Goal: Task Accomplishment & Management: Manage account settings

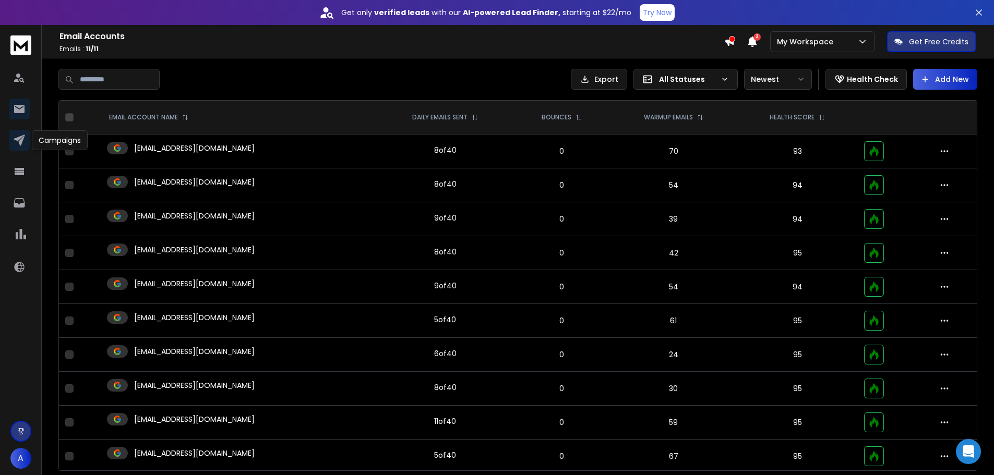
click at [14, 141] on icon at bounding box center [19, 140] width 13 height 13
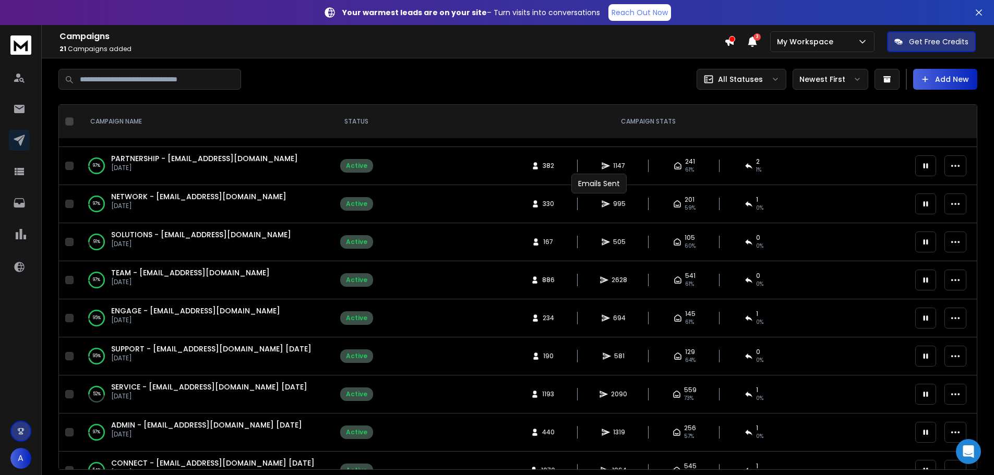
scroll to position [477, 0]
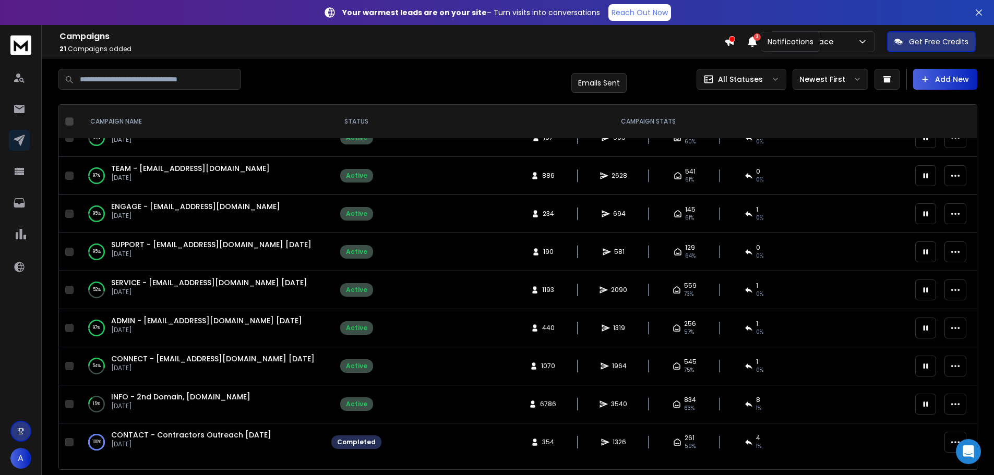
click at [750, 37] on icon at bounding box center [752, 42] width 10 height 10
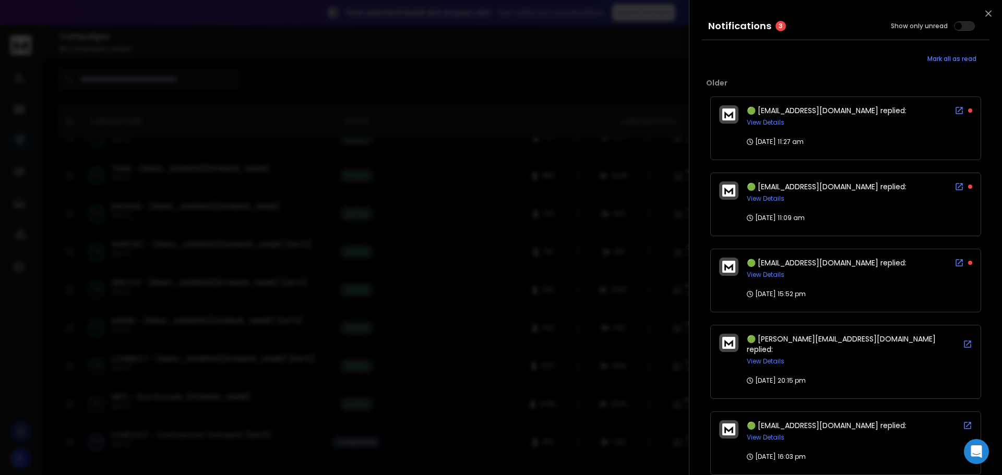
click at [991, 10] on div "Sheet Title Notifications 3 Show only unread Mark all as read Older 🟢 vnastasia…" at bounding box center [845, 237] width 313 height 475
click at [986, 11] on icon "button" at bounding box center [988, 13] width 10 height 10
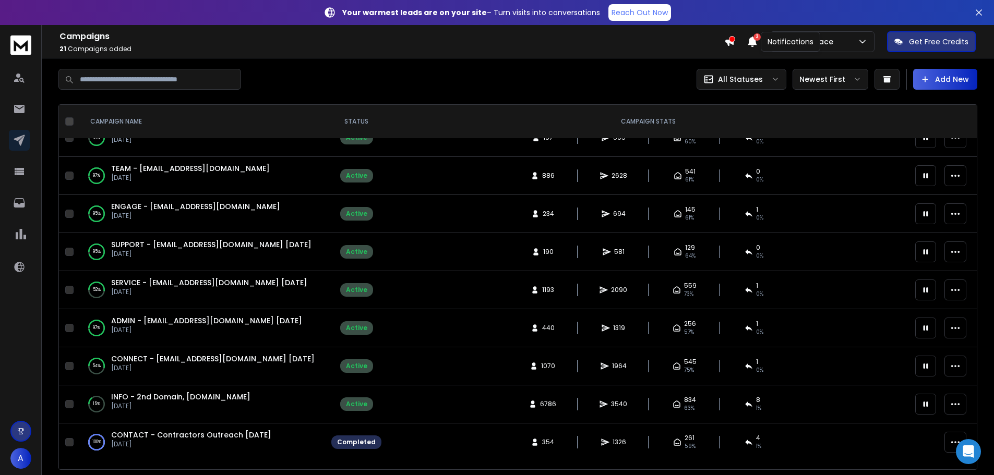
click at [753, 50] on div "3 My Workspace Get Free Credits" at bounding box center [850, 41] width 252 height 21
click at [754, 39] on icon at bounding box center [752, 41] width 9 height 10
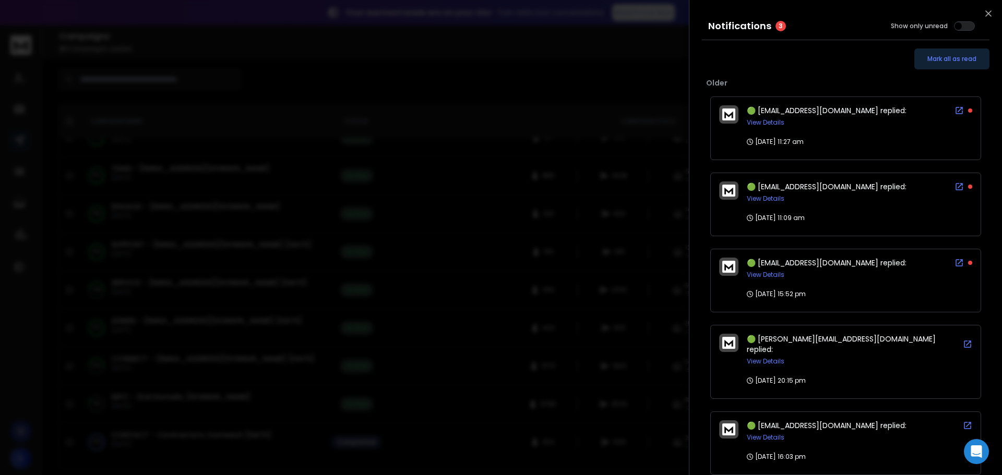
click at [937, 60] on span "Mark all as read" at bounding box center [951, 59] width 49 height 8
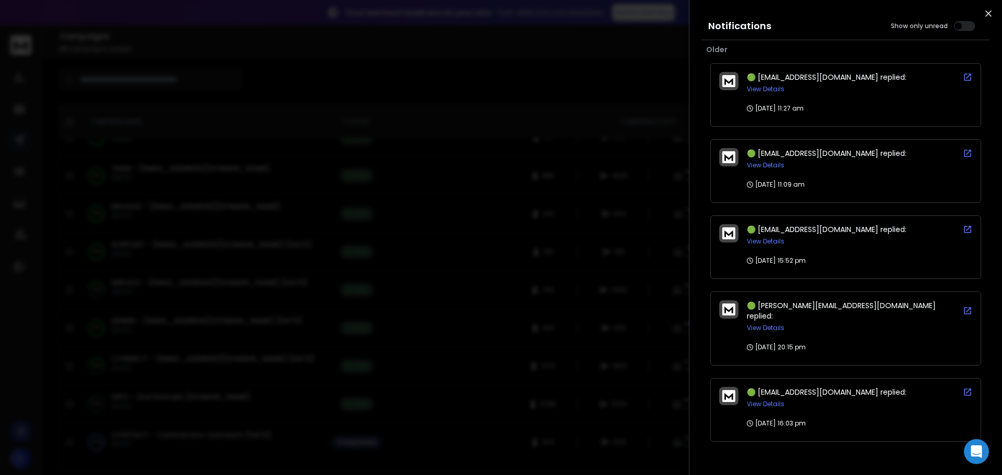
click at [989, 14] on icon "button" at bounding box center [988, 13] width 10 height 10
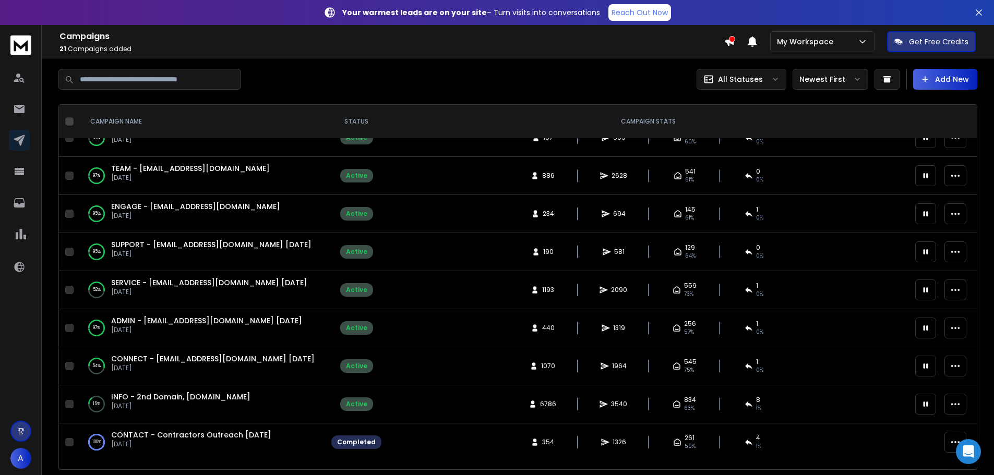
click at [187, 398] on span "INFO - 2nd Domain, [DOMAIN_NAME]" at bounding box center [180, 397] width 139 height 10
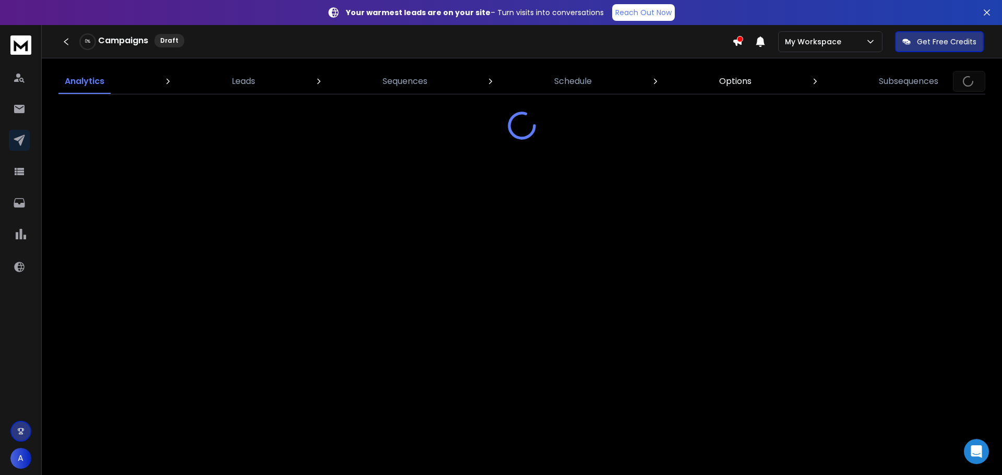
click at [744, 84] on p "Options" at bounding box center [735, 81] width 32 height 13
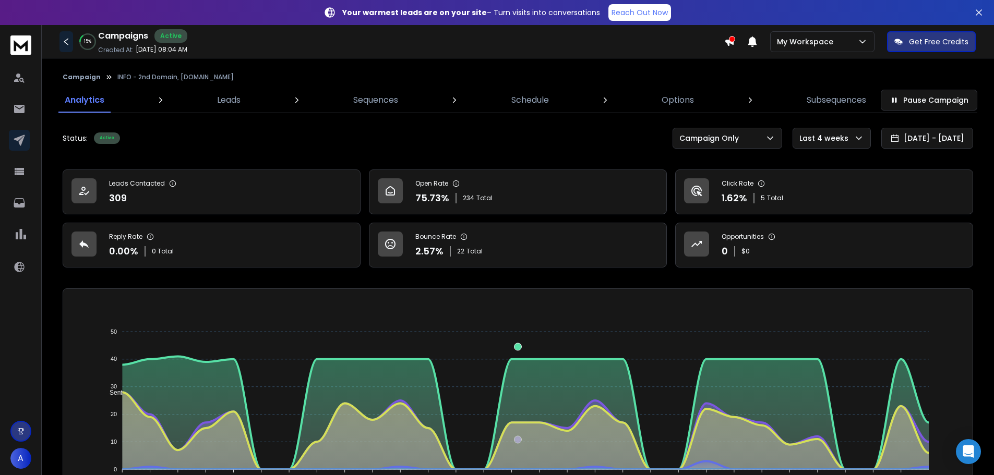
click at [69, 40] on icon at bounding box center [66, 41] width 9 height 9
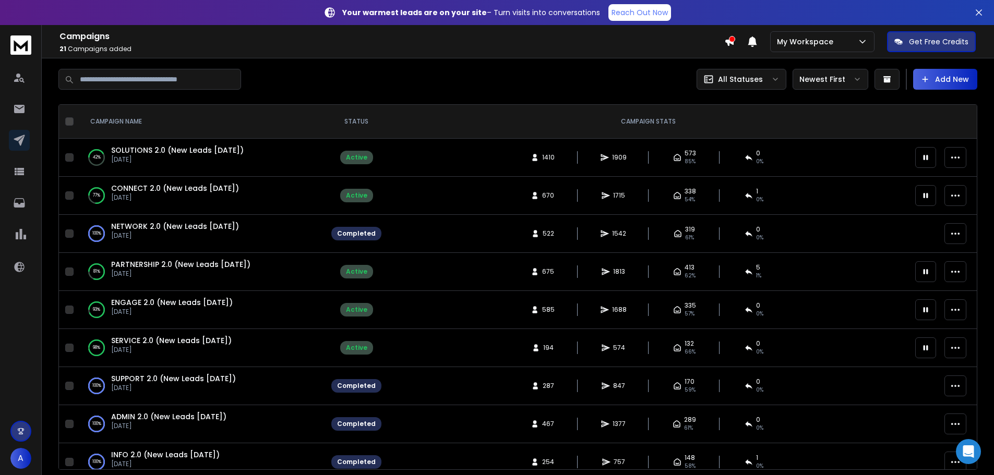
click at [218, 228] on span "NETWORK 2.0 (New Leads [DATE])" at bounding box center [175, 226] width 128 height 10
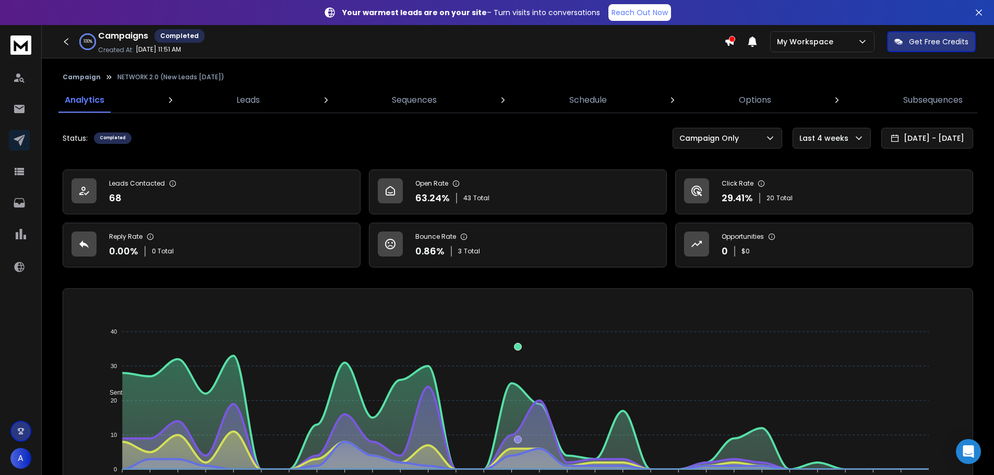
click at [686, 110] on div "Analytics Leads Sequences Schedule Options Subsequences" at bounding box center [513, 100] width 911 height 25
click at [617, 102] on div "Analytics Leads Sequences Schedule Options Subsequences" at bounding box center [513, 100] width 911 height 25
click at [766, 104] on p "Options" at bounding box center [755, 100] width 32 height 13
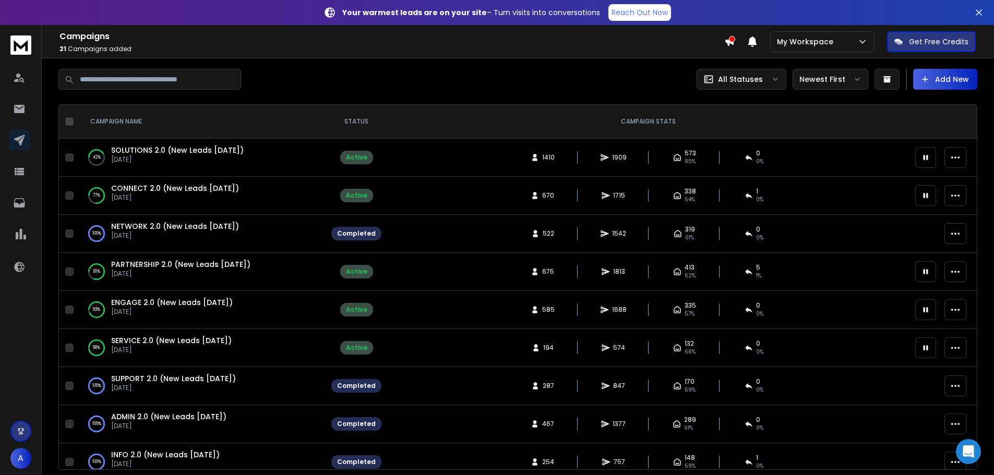
click at [203, 302] on span "ENGAGE 2.0 (New Leads [DATE])" at bounding box center [172, 302] width 122 height 10
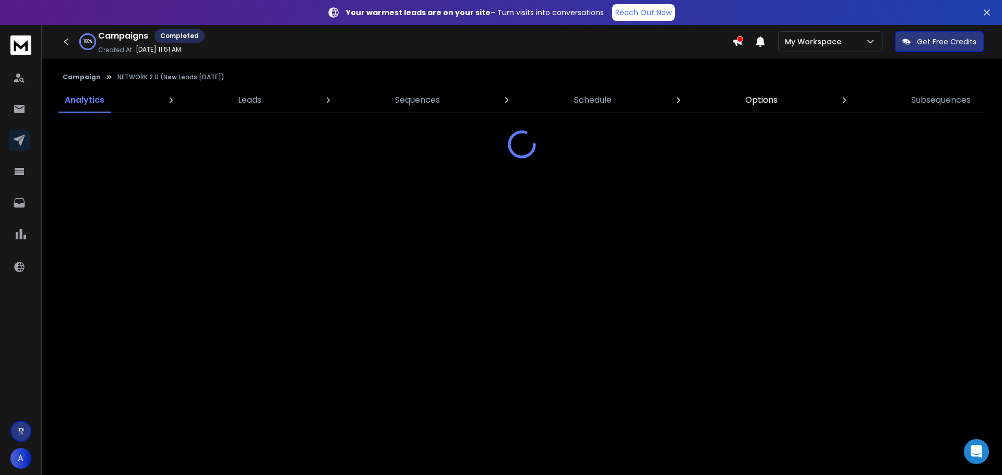
click at [756, 106] on p "Options" at bounding box center [761, 100] width 32 height 13
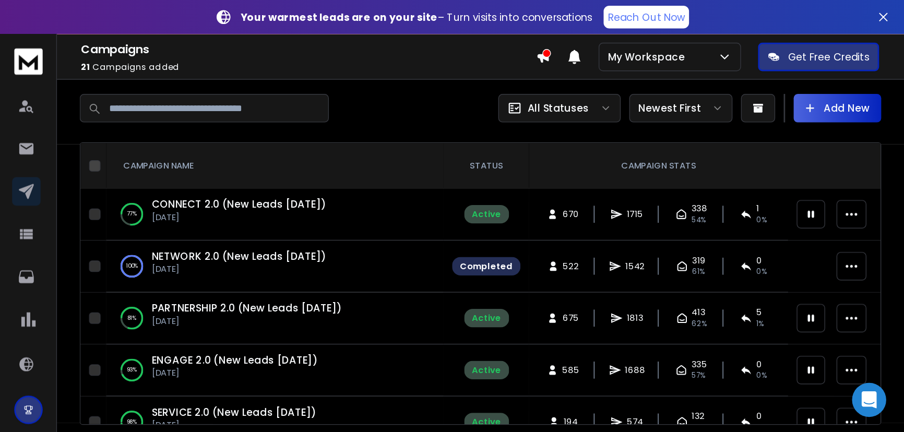
scroll to position [104, 0]
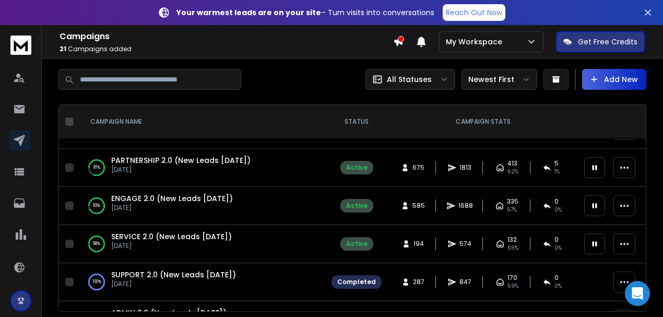
click at [208, 235] on span "SERVICE 2.0 (New Leads [DATE])" at bounding box center [171, 236] width 121 height 10
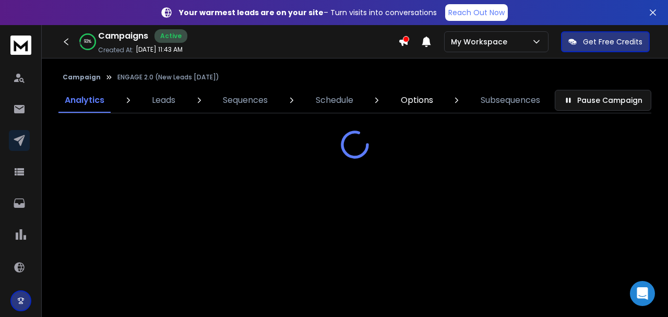
click at [430, 98] on p "Options" at bounding box center [417, 100] width 32 height 13
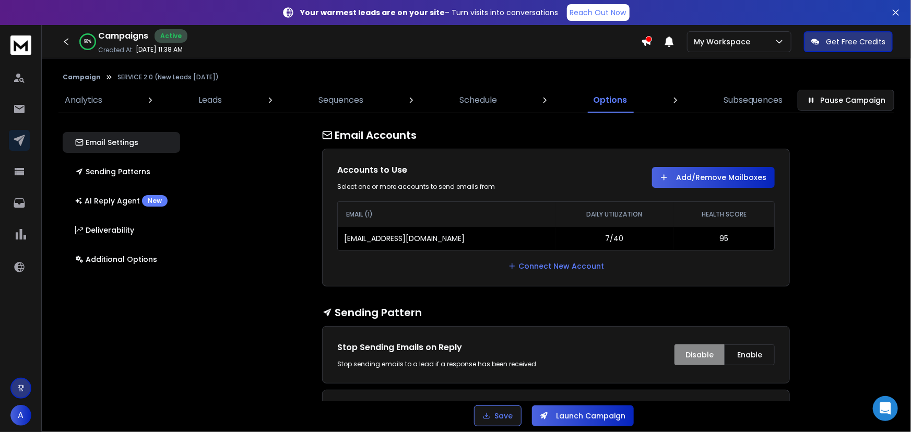
drag, startPoint x: 659, startPoint y: 42, endPoint x: 386, endPoint y: 34, distance: 273.0
click at [386, 34] on div "98 % Campaigns Active Created At: Apr 22, 2025, 11:38 AM My Workspace Get Free …" at bounding box center [455, 41] width 911 height 33
click at [894, 14] on icon at bounding box center [895, 12] width 6 height 6
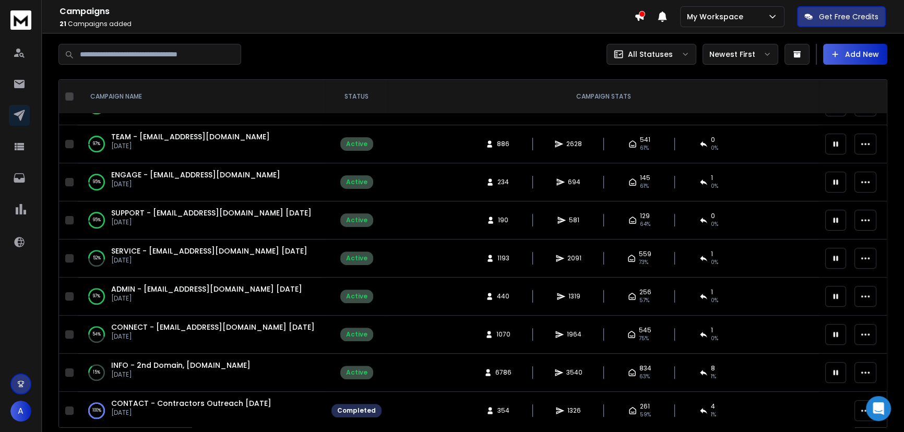
scroll to position [492, 0]
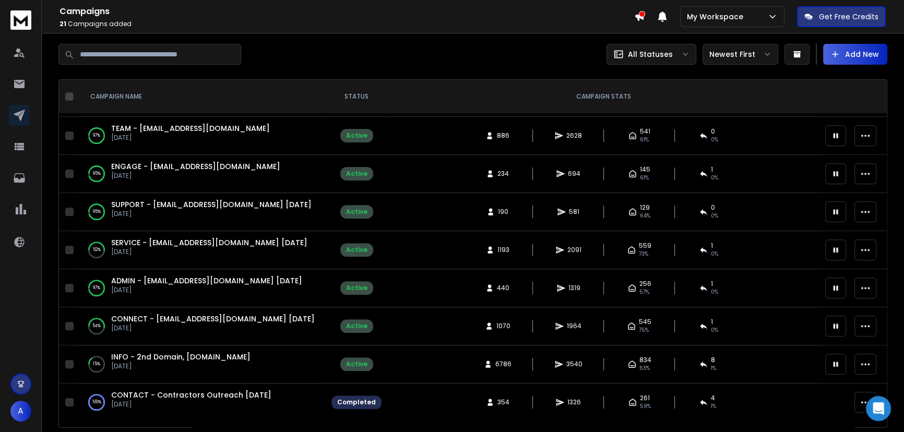
click at [175, 316] on span "CONNECT - [EMAIL_ADDRESS][DOMAIN_NAME] [DATE]" at bounding box center [213, 319] width 204 height 10
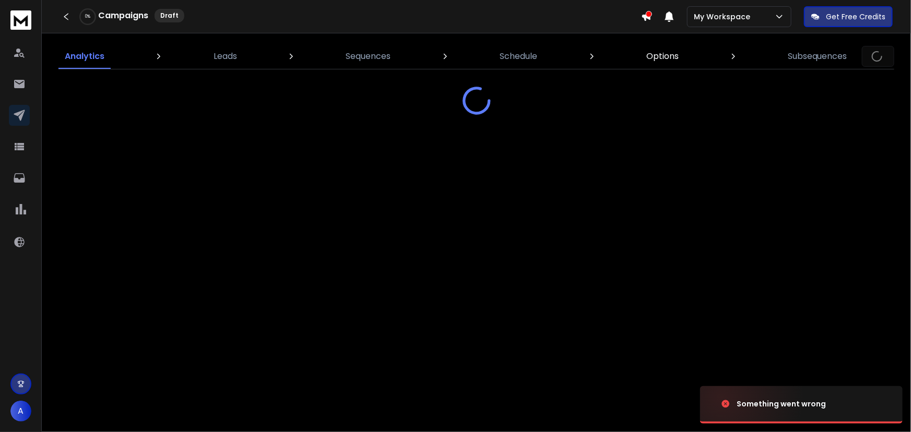
click at [661, 58] on p "Options" at bounding box center [662, 56] width 32 height 13
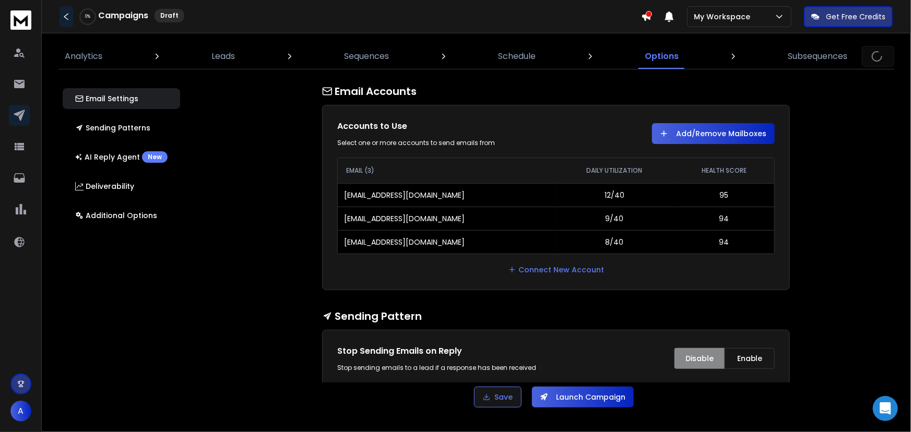
click at [64, 15] on icon at bounding box center [66, 16] width 9 height 9
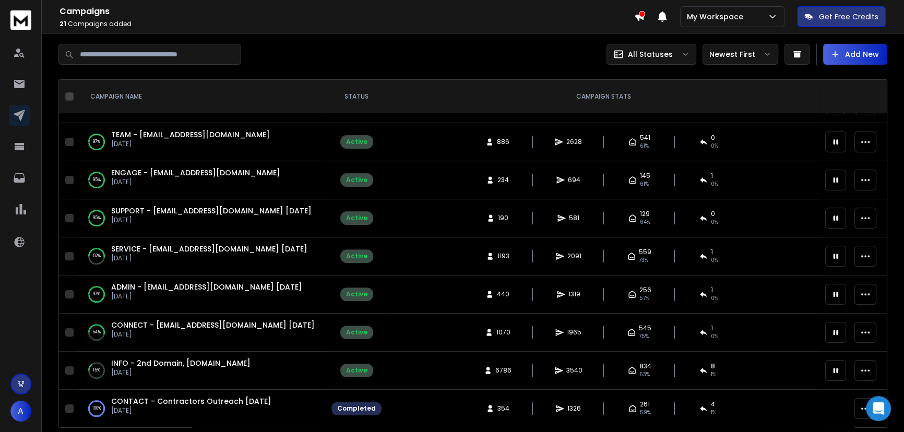
scroll to position [492, 0]
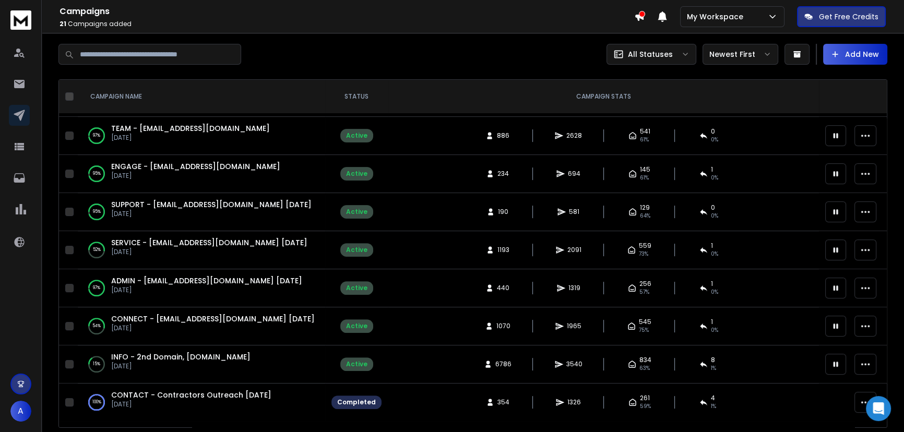
click at [176, 244] on span "SERVICE - [EMAIL_ADDRESS][DOMAIN_NAME] [DATE]" at bounding box center [209, 242] width 196 height 10
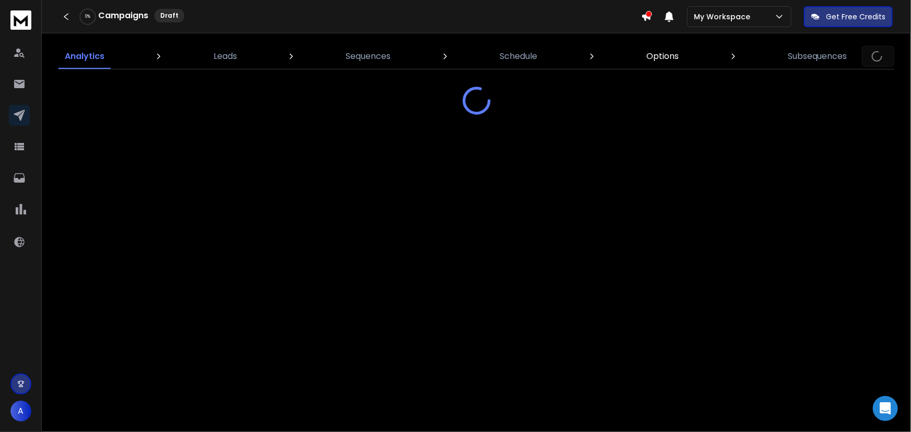
click at [660, 59] on p "Options" at bounding box center [662, 56] width 32 height 13
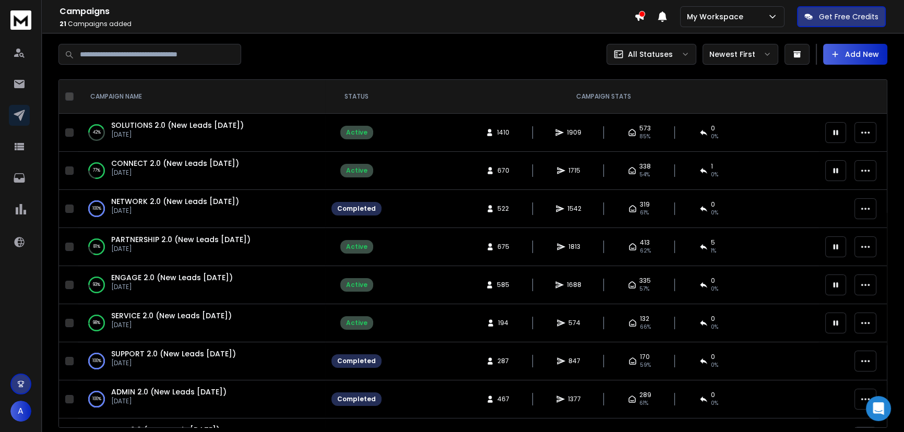
click at [222, 124] on span "SOLUTIONS 2.0 (New Leads [DATE])" at bounding box center [177, 125] width 133 height 10
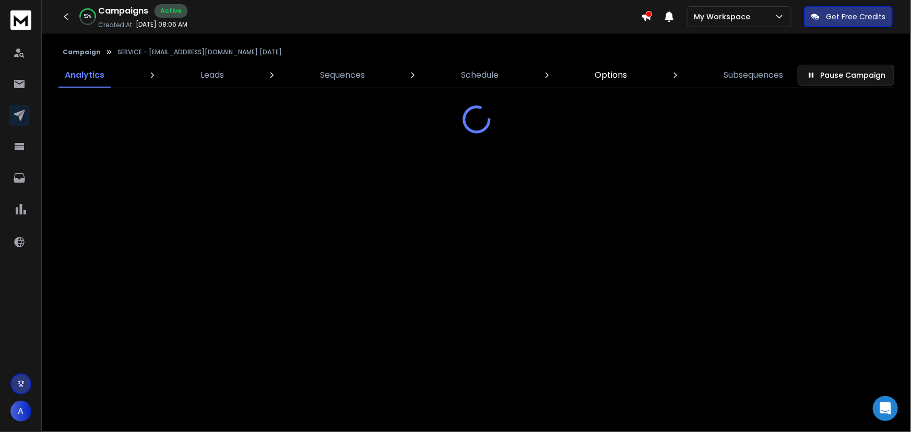
click at [605, 80] on p "Options" at bounding box center [611, 75] width 32 height 13
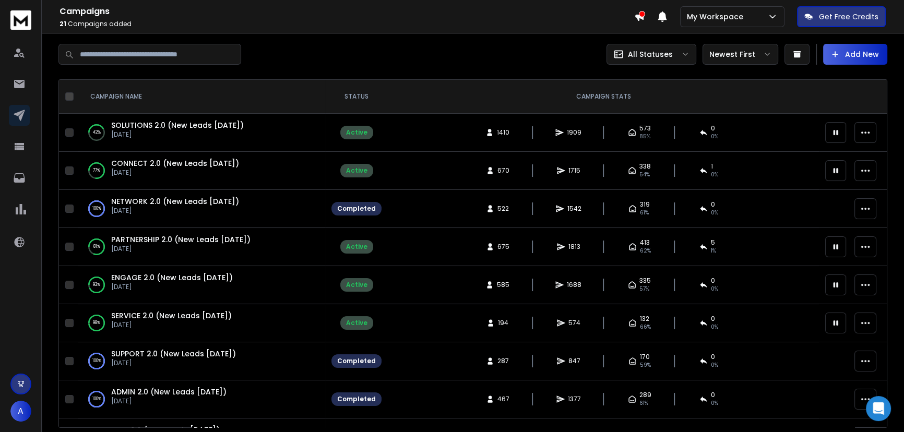
click at [178, 165] on span "CONNECT 2.0 (New Leads [DATE])" at bounding box center [175, 163] width 128 height 10
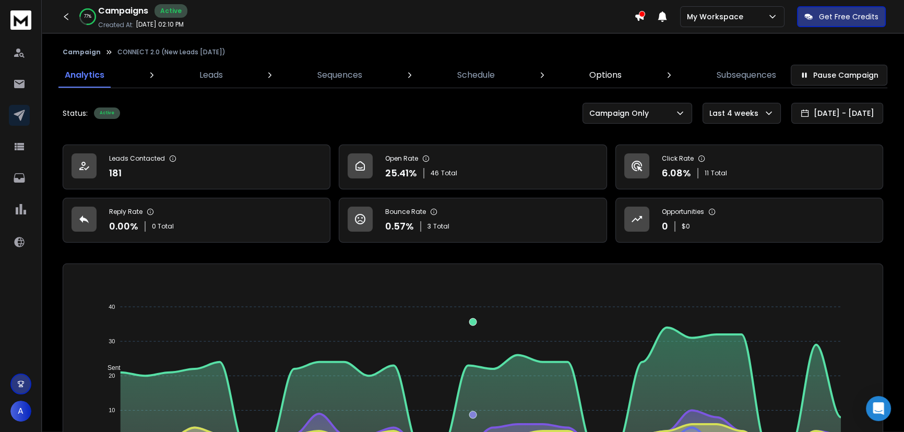
click at [601, 64] on link "Options" at bounding box center [605, 75] width 45 height 25
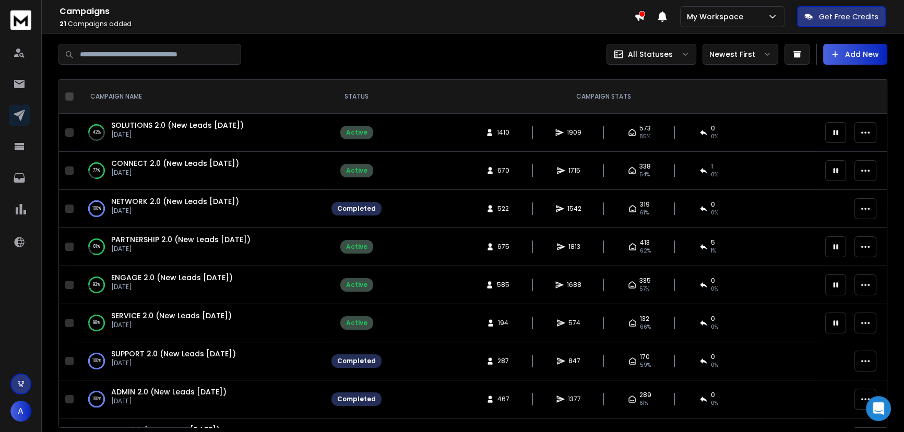
click at [182, 239] on span "PARTNERSHIP 2.0 (New Leads [DATE])" at bounding box center [180, 239] width 139 height 10
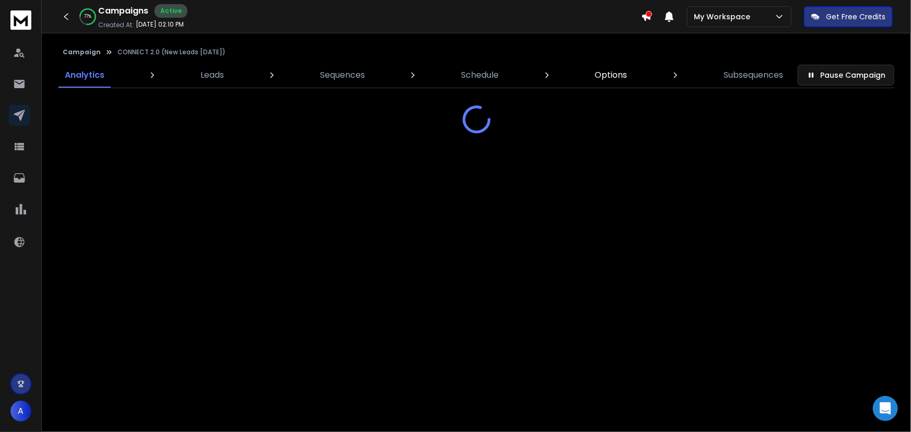
click at [616, 71] on p "Options" at bounding box center [611, 75] width 32 height 13
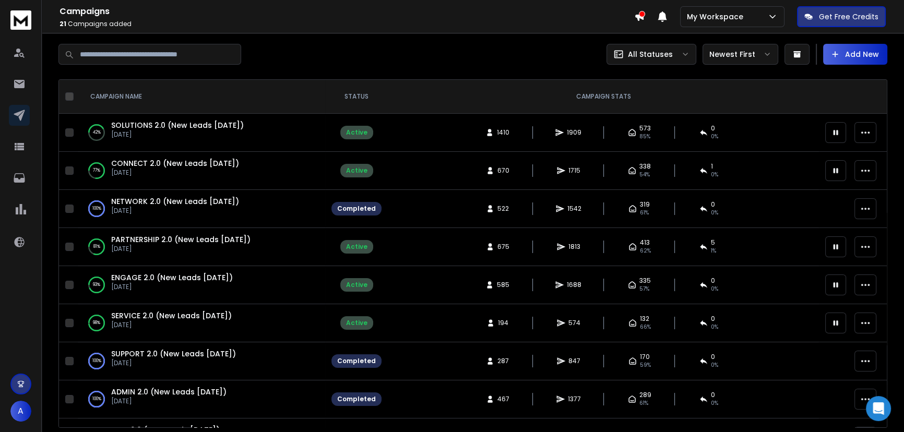
click at [189, 278] on span "ENGAGE 2.0 (New Leads [DATE])" at bounding box center [172, 277] width 122 height 10
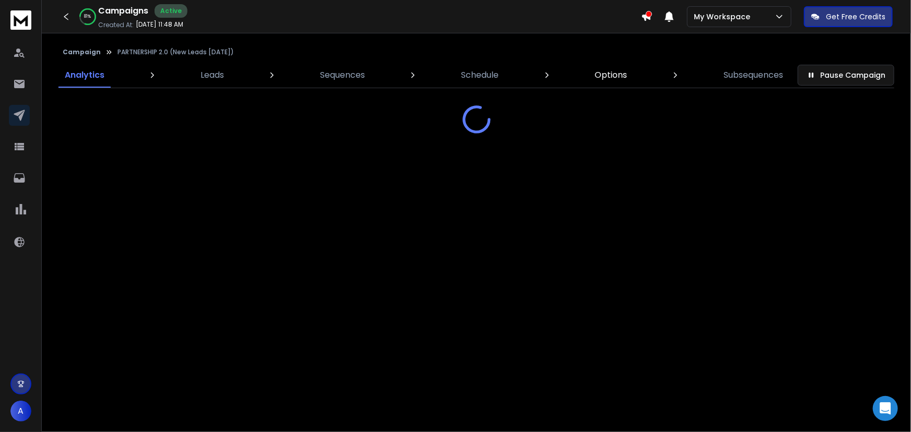
click at [617, 74] on p "Options" at bounding box center [611, 75] width 32 height 13
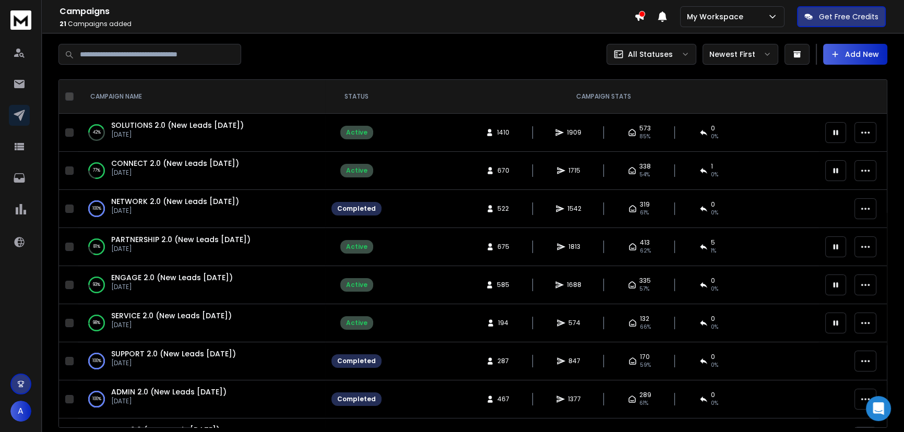
click at [213, 280] on span "ENGAGE 2.0 (New Leads [DATE])" at bounding box center [172, 277] width 122 height 10
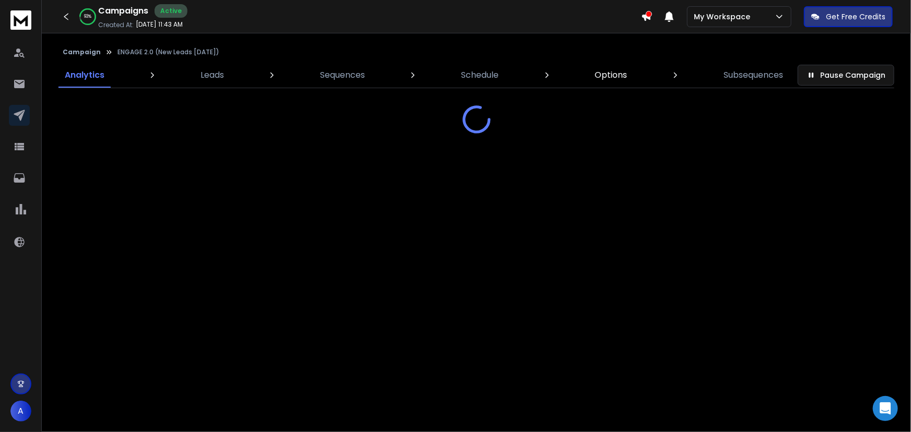
click at [624, 76] on p "Options" at bounding box center [611, 75] width 32 height 13
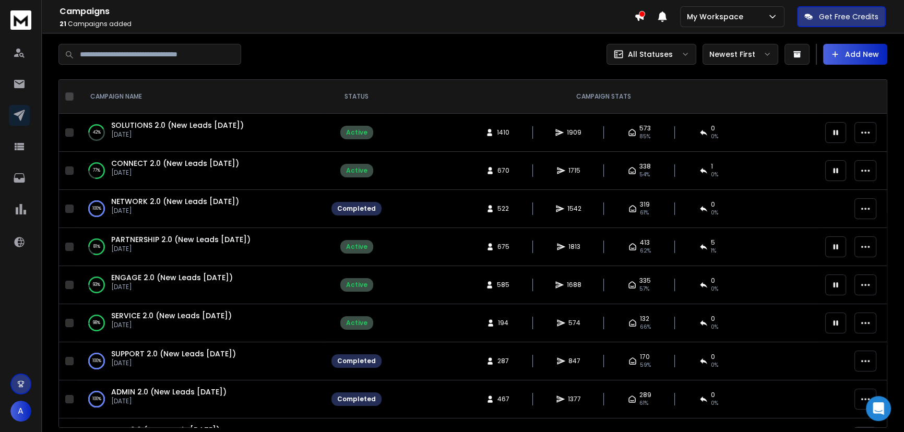
click at [178, 318] on span "SERVICE 2.0 (New Leads [DATE])" at bounding box center [171, 316] width 121 height 10
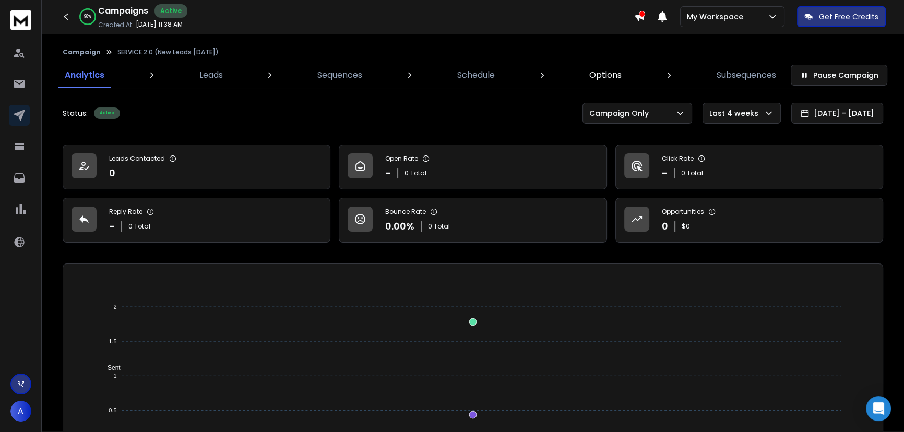
click at [604, 69] on p "Options" at bounding box center [605, 75] width 32 height 13
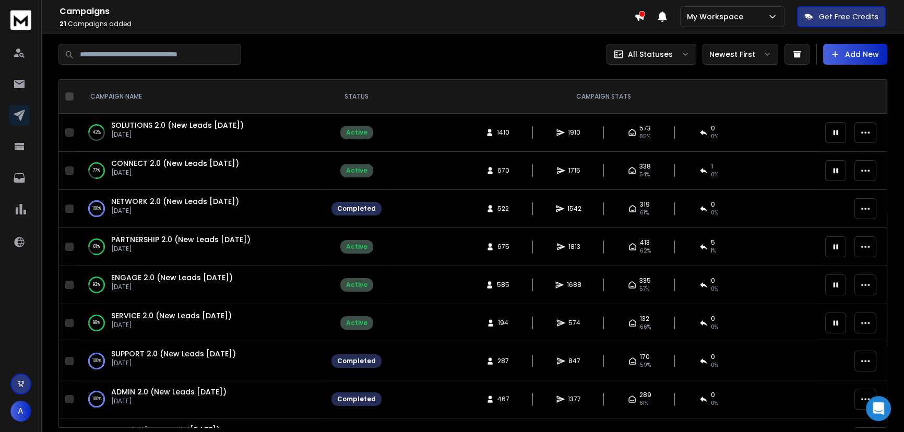
scroll to position [189, 0]
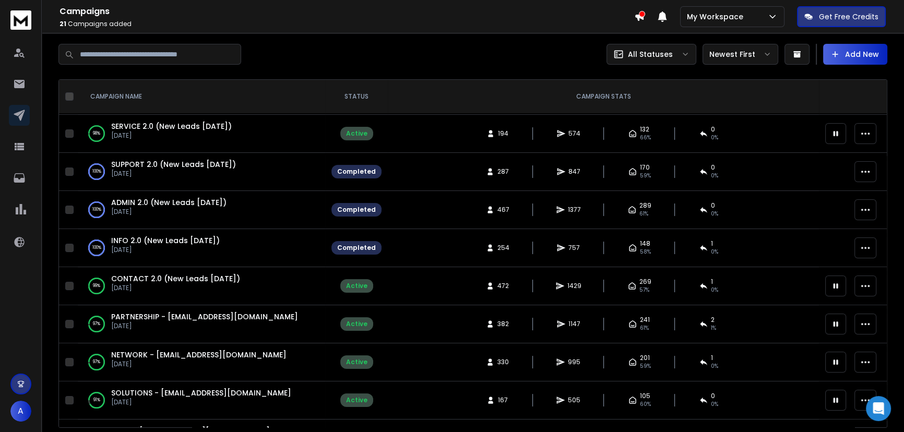
click at [211, 275] on span "CONTACT 2.0 (New Leads [DATE])" at bounding box center [175, 278] width 129 height 10
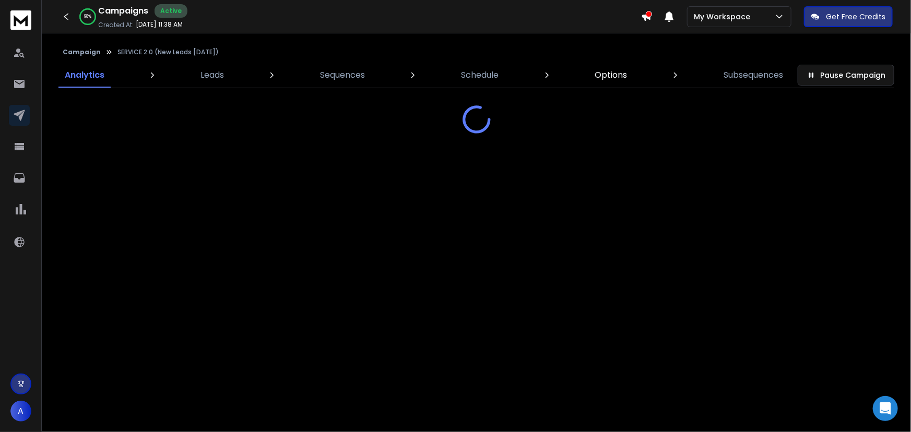
click at [600, 79] on p "Options" at bounding box center [611, 75] width 32 height 13
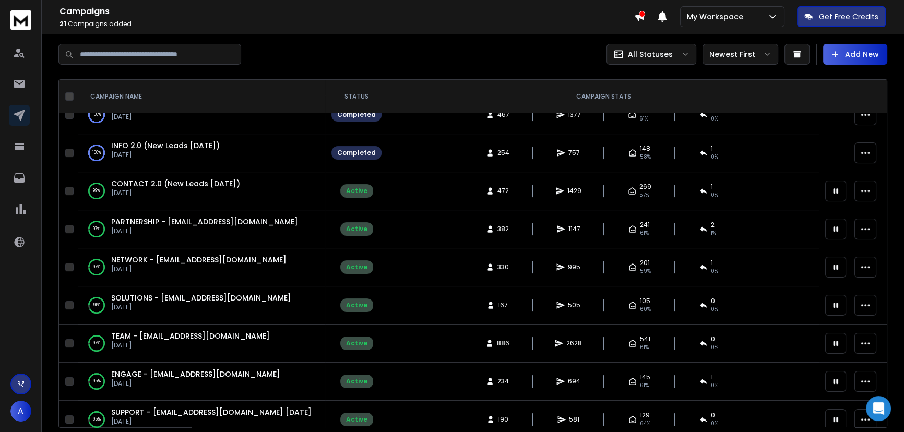
scroll to position [492, 0]
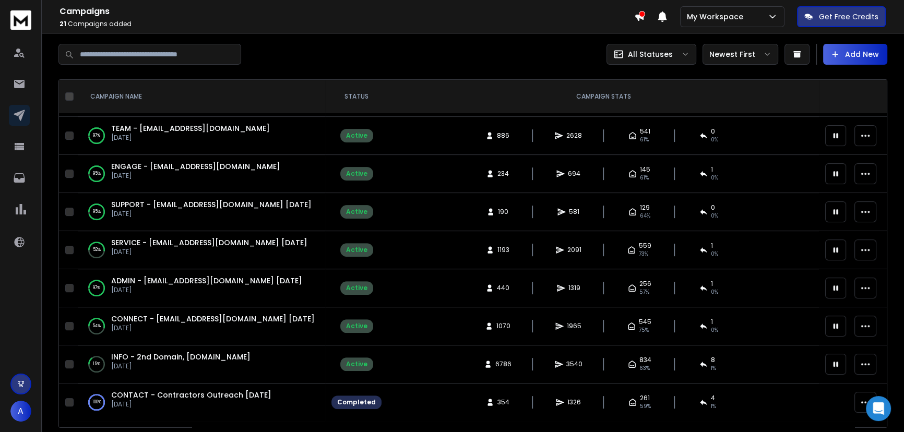
click at [141, 241] on span "SERVICE - [EMAIL_ADDRESS][DOMAIN_NAME] [DATE]" at bounding box center [209, 242] width 196 height 10
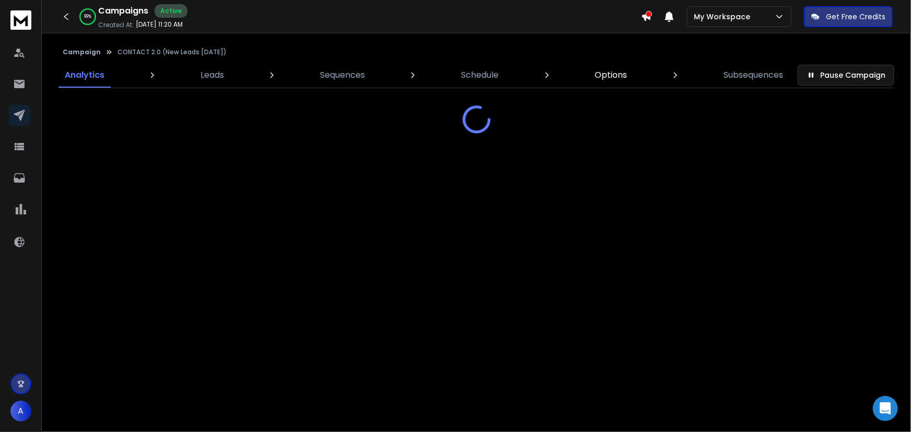
click at [616, 77] on p "Options" at bounding box center [611, 75] width 32 height 13
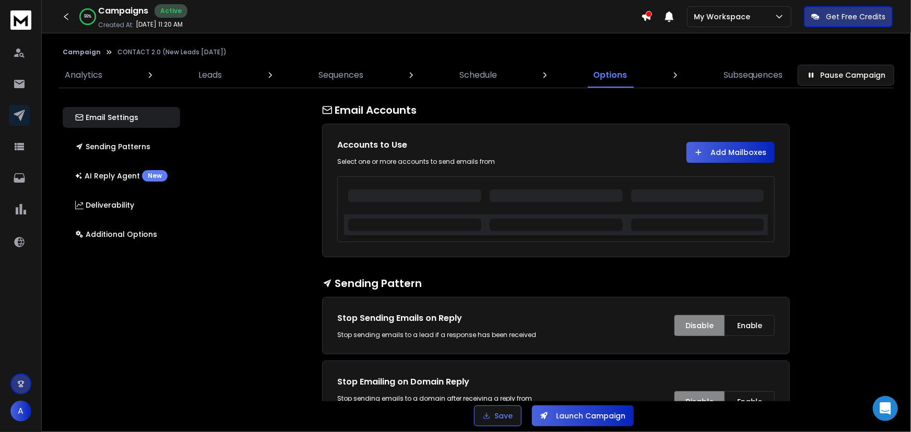
type input "**"
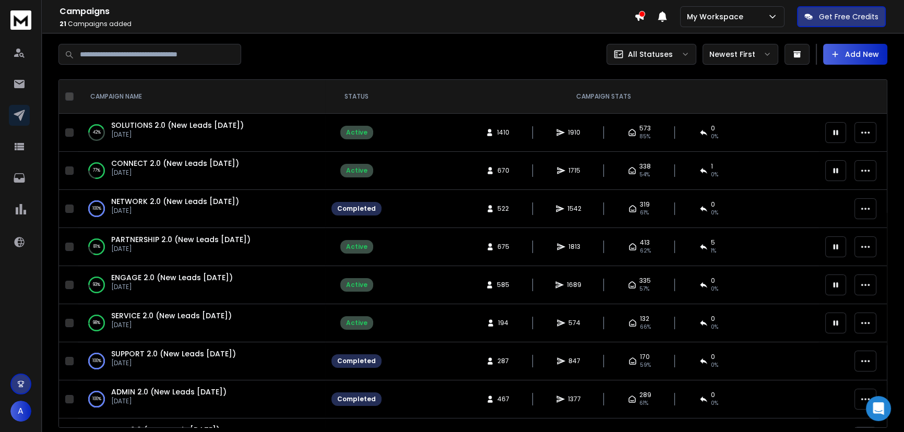
click at [207, 130] on link "SOLUTIONS 2.0 (New Leads [DATE])" at bounding box center [177, 125] width 133 height 10
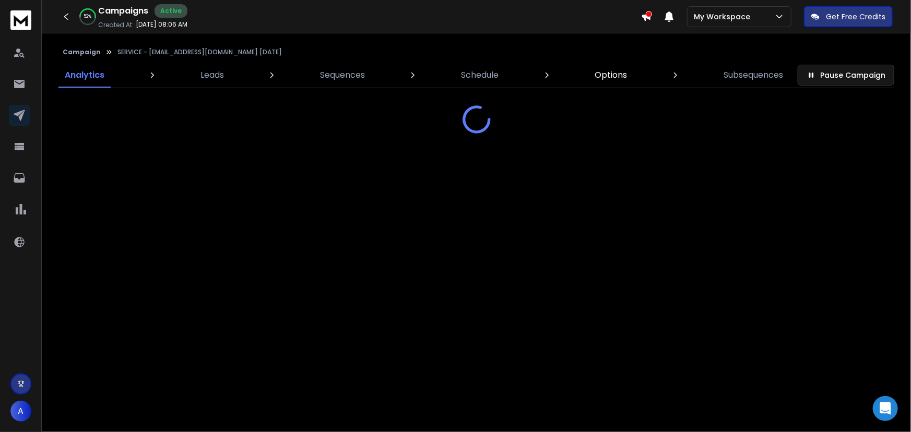
click at [621, 73] on p "Options" at bounding box center [611, 75] width 32 height 13
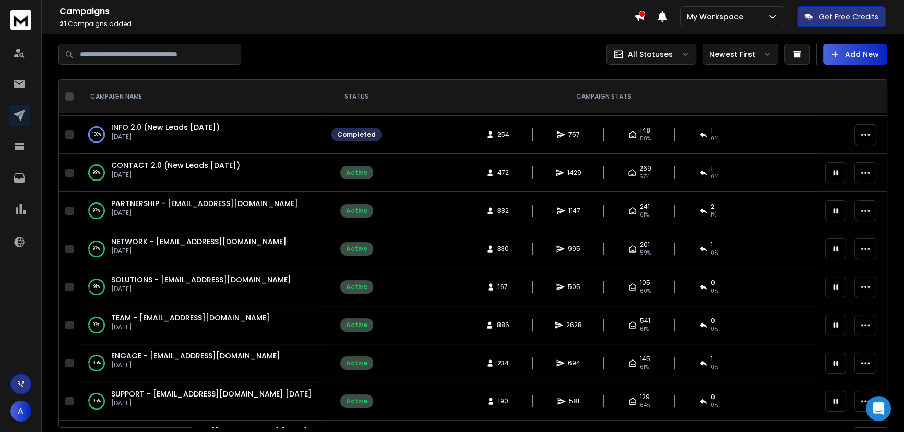
scroll to position [492, 0]
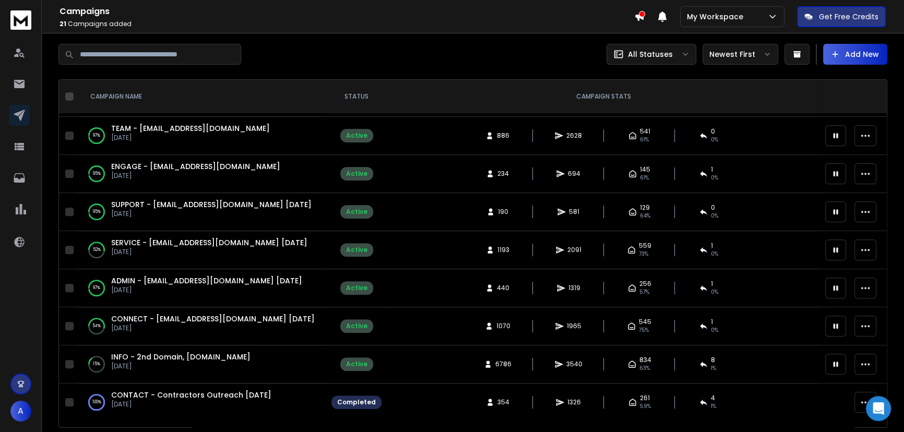
click at [166, 325] on p "[DATE]" at bounding box center [213, 328] width 204 height 8
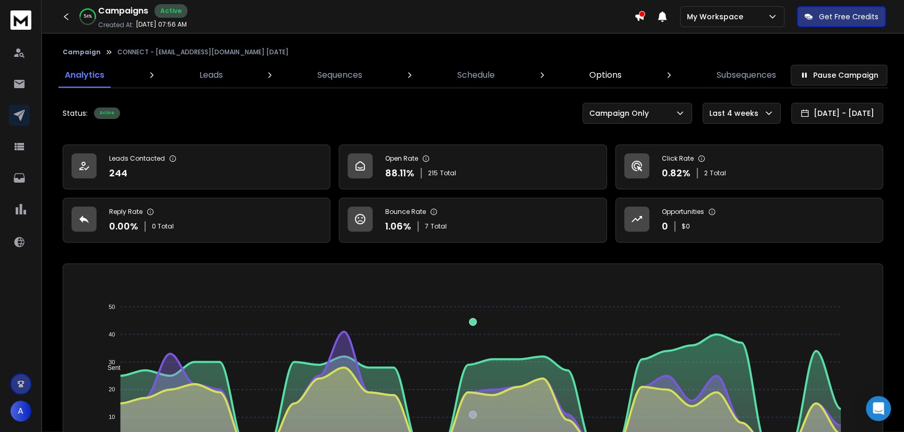
click at [623, 69] on link "Options" at bounding box center [605, 75] width 45 height 25
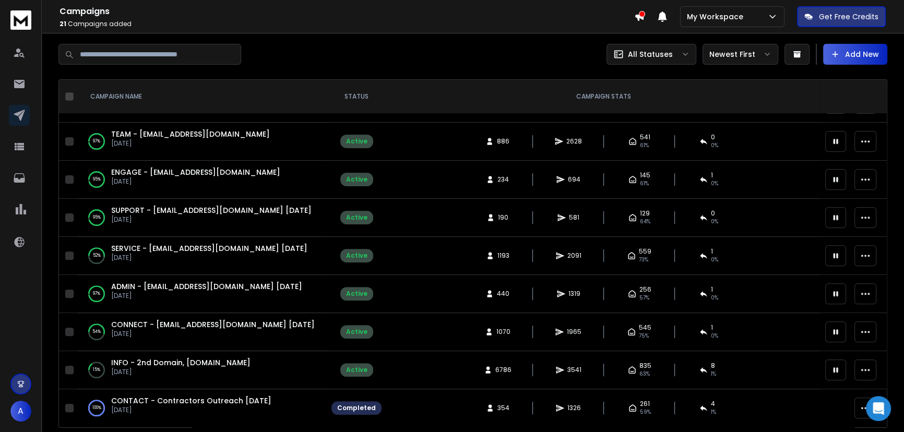
scroll to position [492, 0]
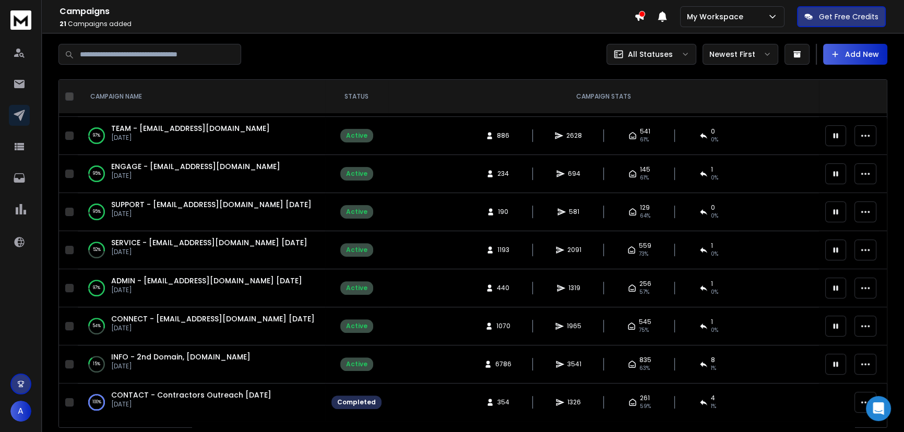
click at [160, 241] on span "SERVICE - [EMAIL_ADDRESS][DOMAIN_NAME] [DATE]" at bounding box center [209, 242] width 196 height 10
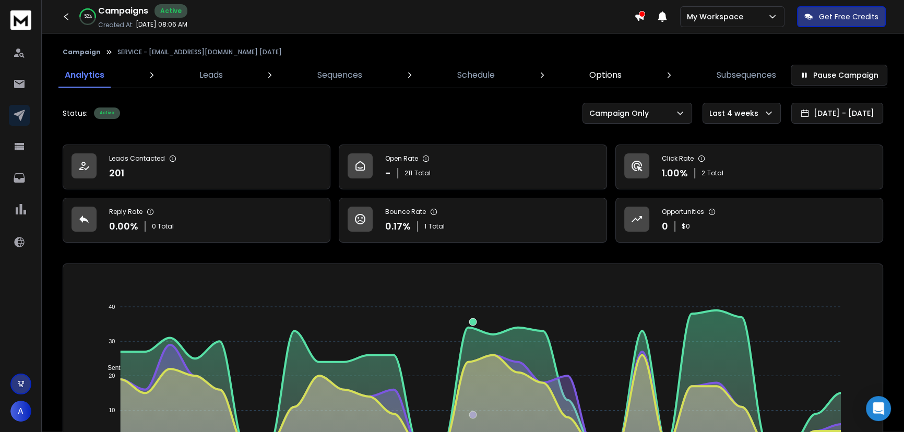
click at [624, 79] on link "Options" at bounding box center [605, 75] width 45 height 25
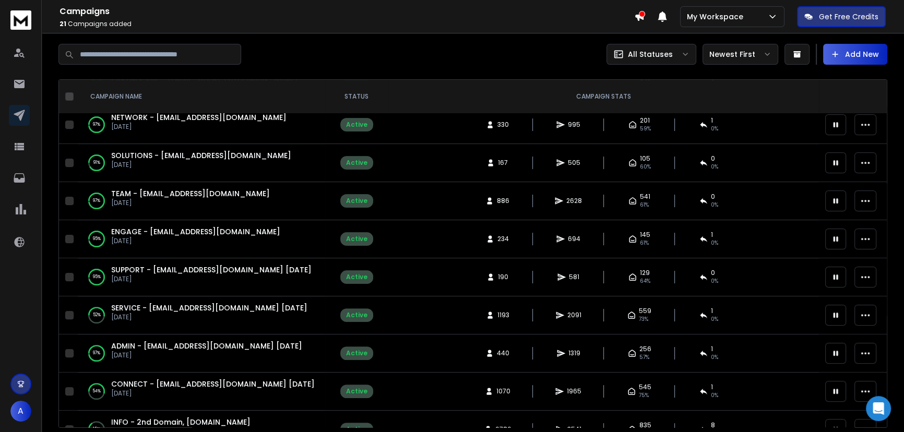
scroll to position [492, 0]
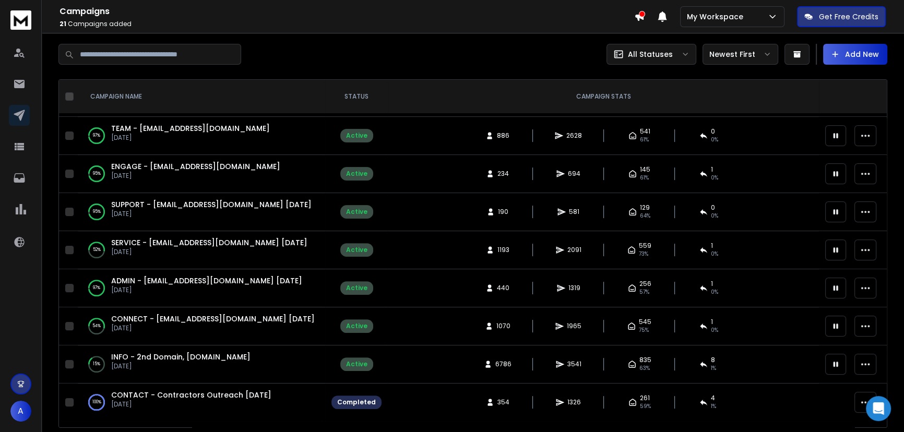
click at [162, 245] on span "SERVICE - [EMAIL_ADDRESS][DOMAIN_NAME] [DATE]" at bounding box center [209, 242] width 196 height 10
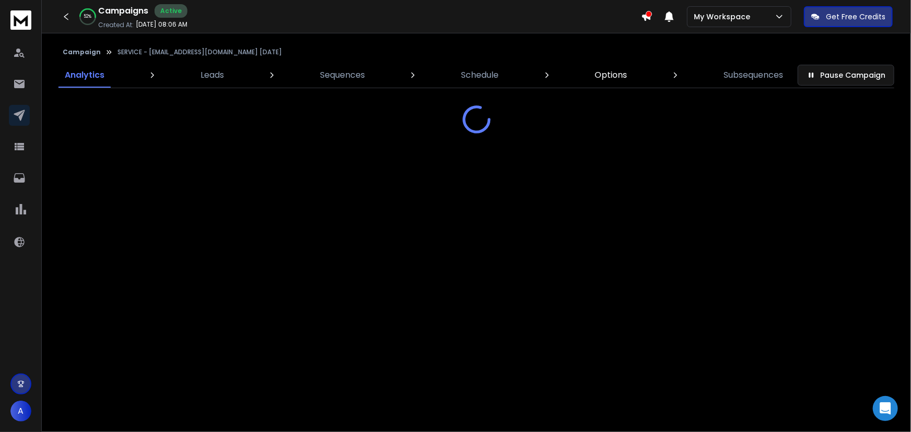
click at [603, 71] on p "Options" at bounding box center [611, 75] width 32 height 13
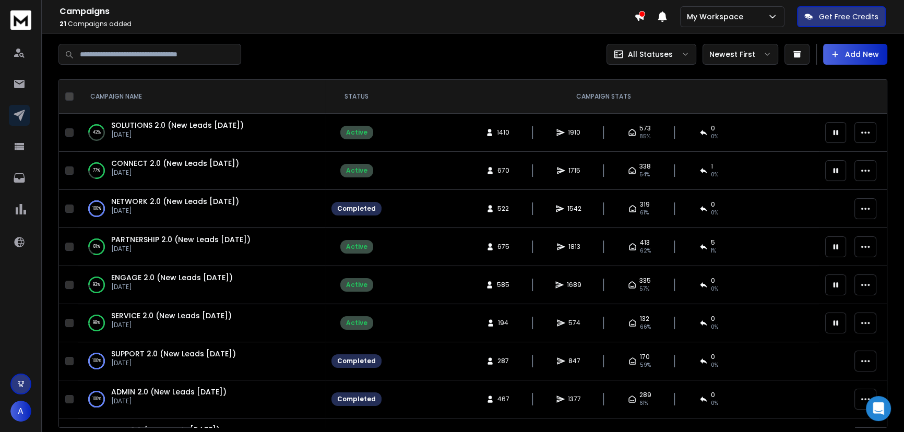
click at [146, 126] on span "SOLUTIONS 2.0 (New Leads [DATE])" at bounding box center [177, 125] width 133 height 10
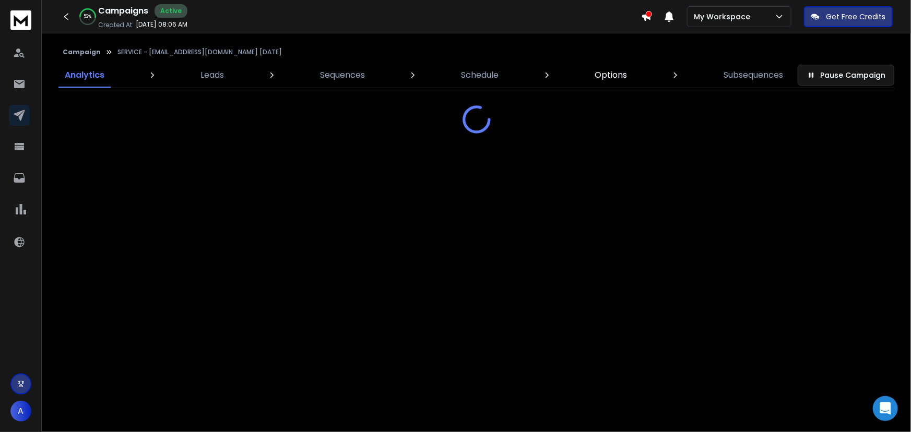
click at [615, 77] on p "Options" at bounding box center [611, 75] width 32 height 13
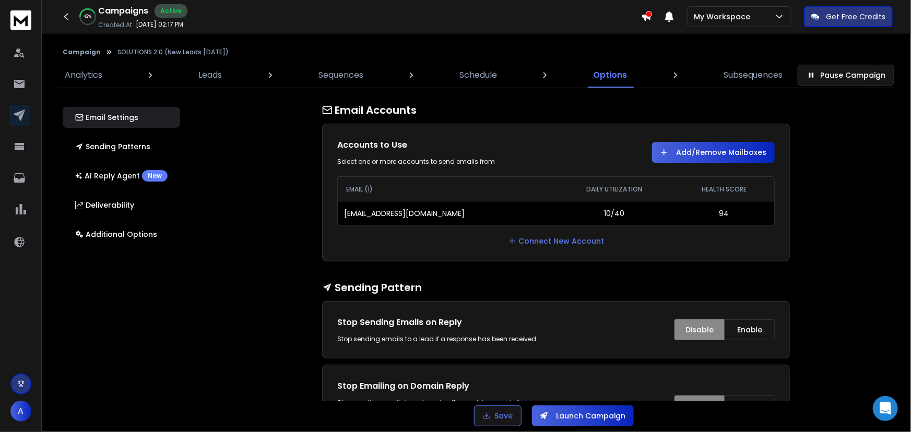
click at [731, 153] on button "Add/Remove Mailboxes" at bounding box center [713, 152] width 123 height 21
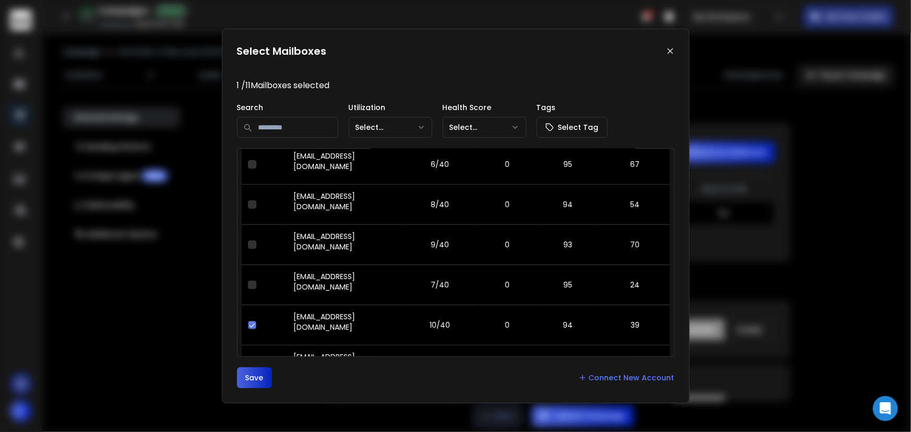
scroll to position [198, 0]
click at [252, 398] on button "button" at bounding box center [252, 402] width 8 height 8
click at [259, 384] on button "Save" at bounding box center [254, 377] width 35 height 21
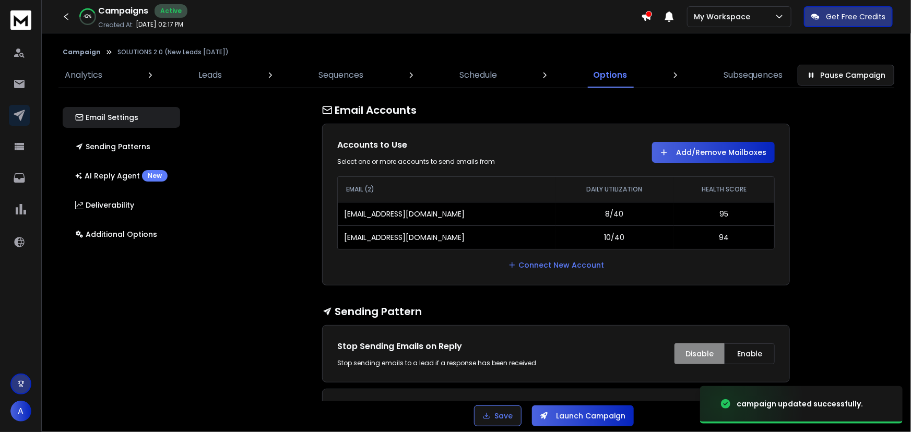
click at [594, 418] on button "Launch Campaign" at bounding box center [583, 416] width 102 height 21
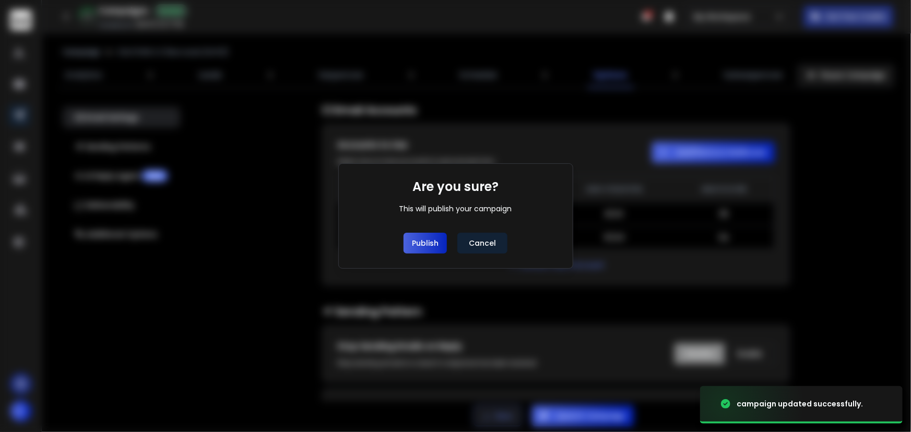
click at [429, 234] on button "Publish" at bounding box center [424, 243] width 43 height 21
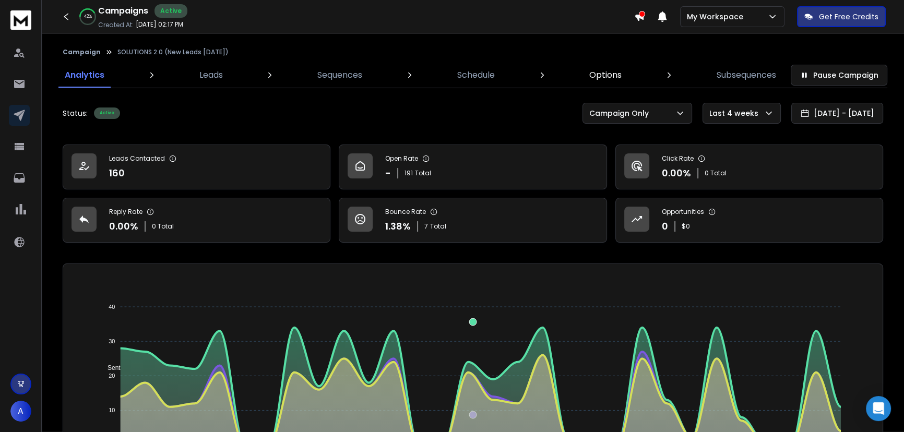
click at [608, 75] on p "Options" at bounding box center [605, 75] width 32 height 13
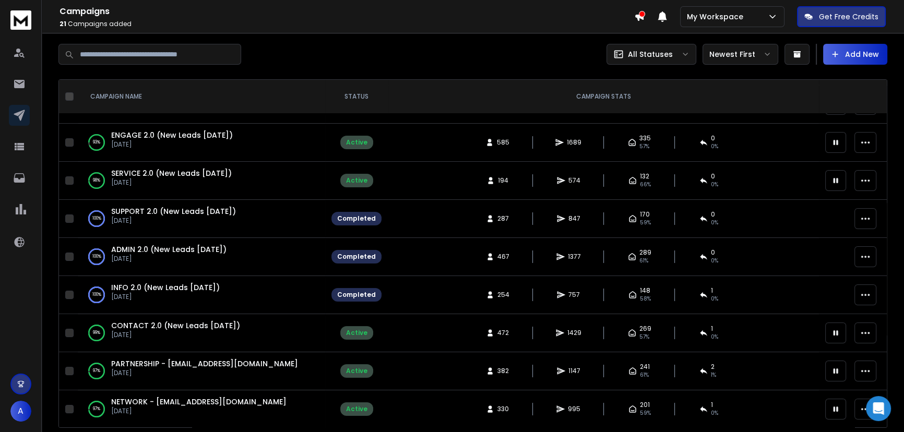
scroll to position [237, 0]
